Goal: Check status

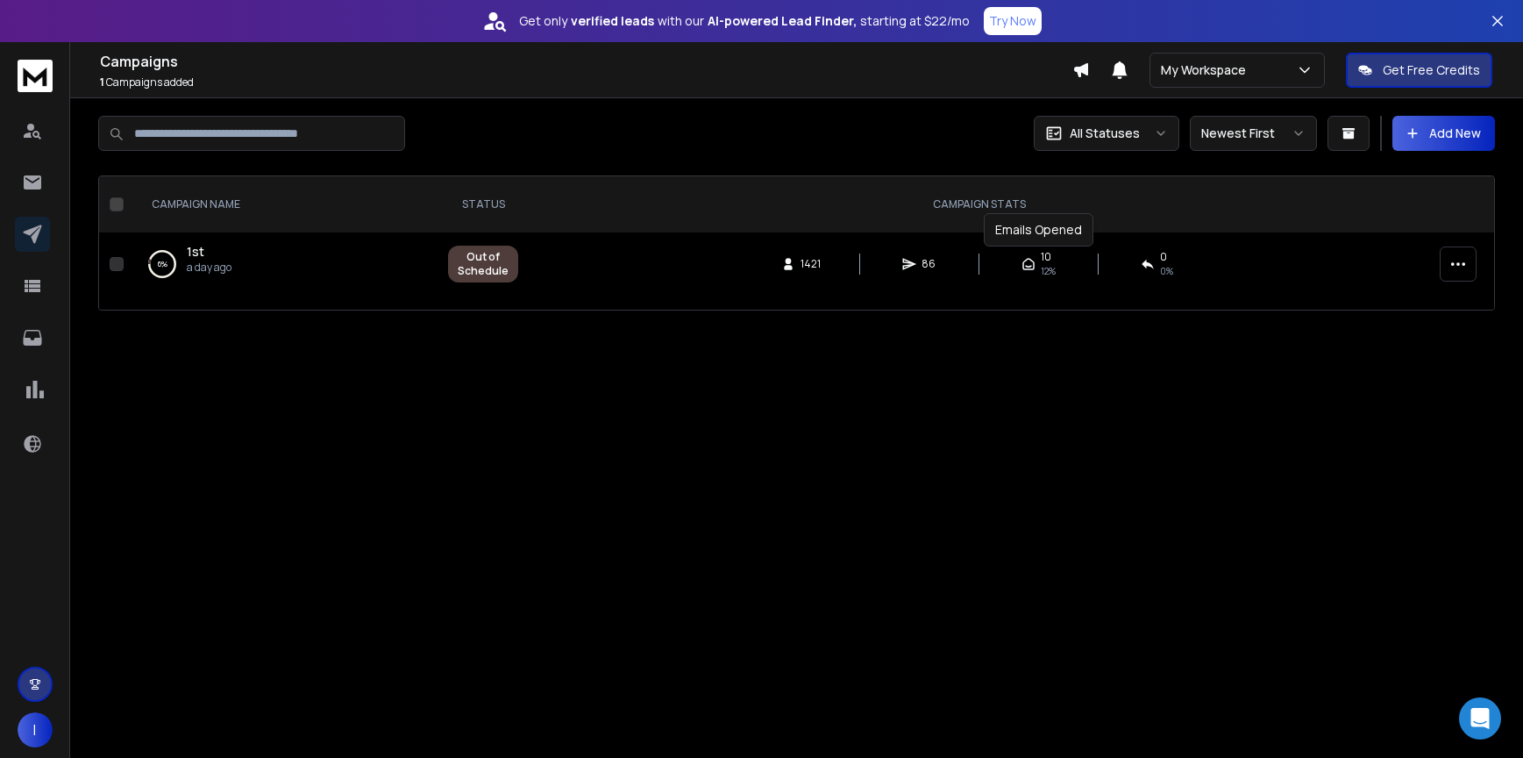
click at [1031, 260] on icon at bounding box center [1029, 264] width 11 height 11
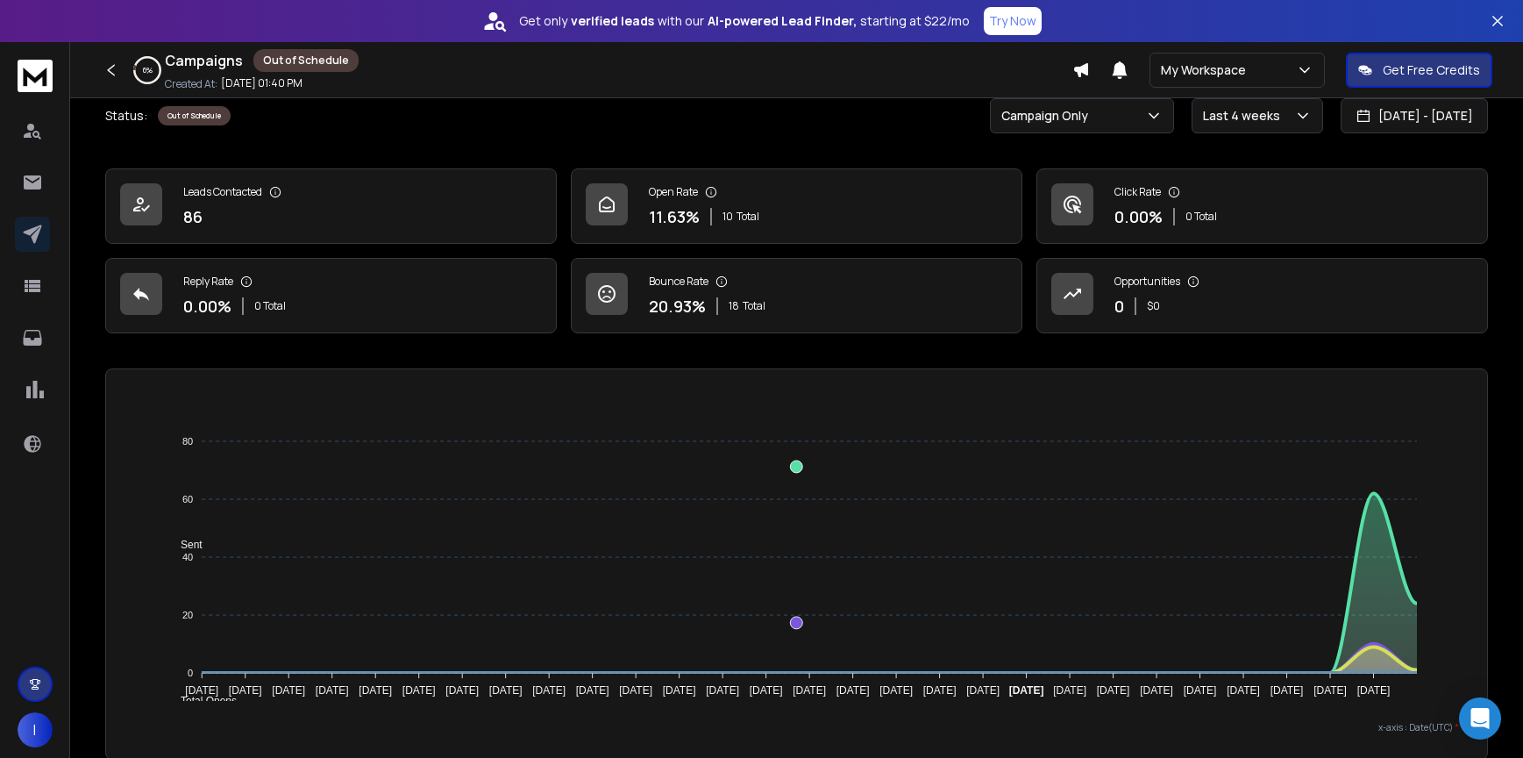
scroll to position [29, 0]
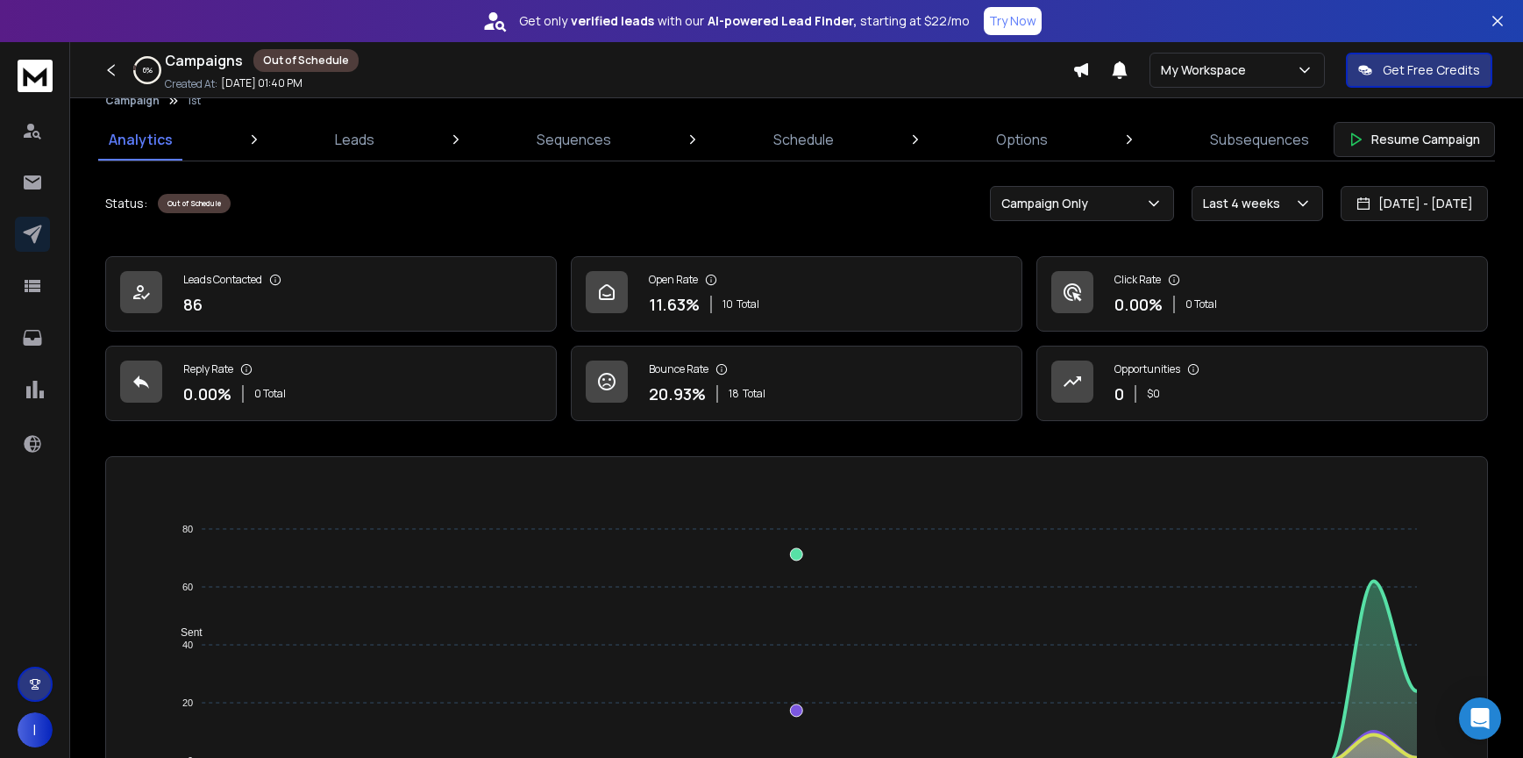
click at [800, 281] on link "Open Rate 11.63 % 10 Total" at bounding box center [797, 293] width 452 height 75
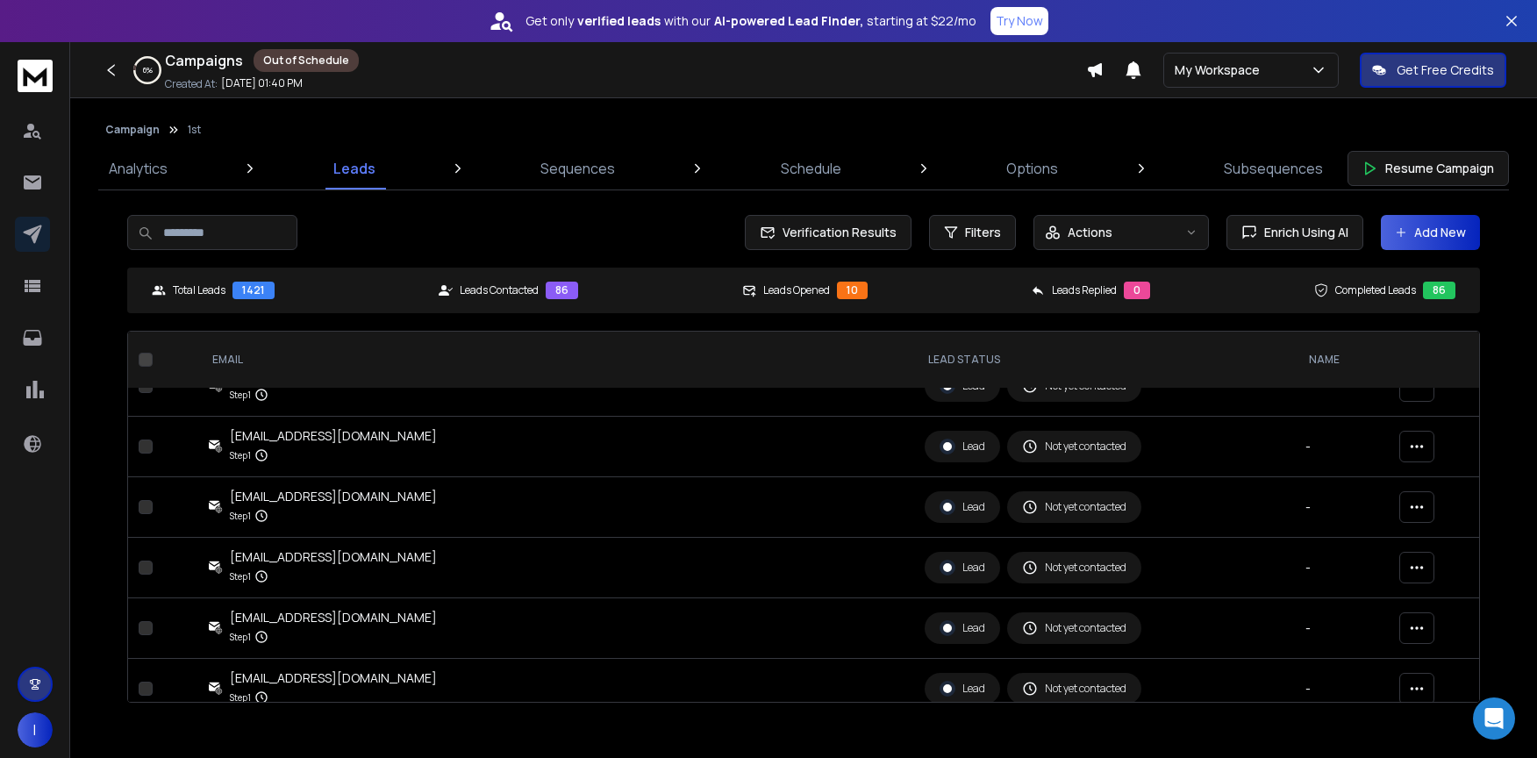
scroll to position [6717, 0]
